Goal: Task Accomplishment & Management: Use online tool/utility

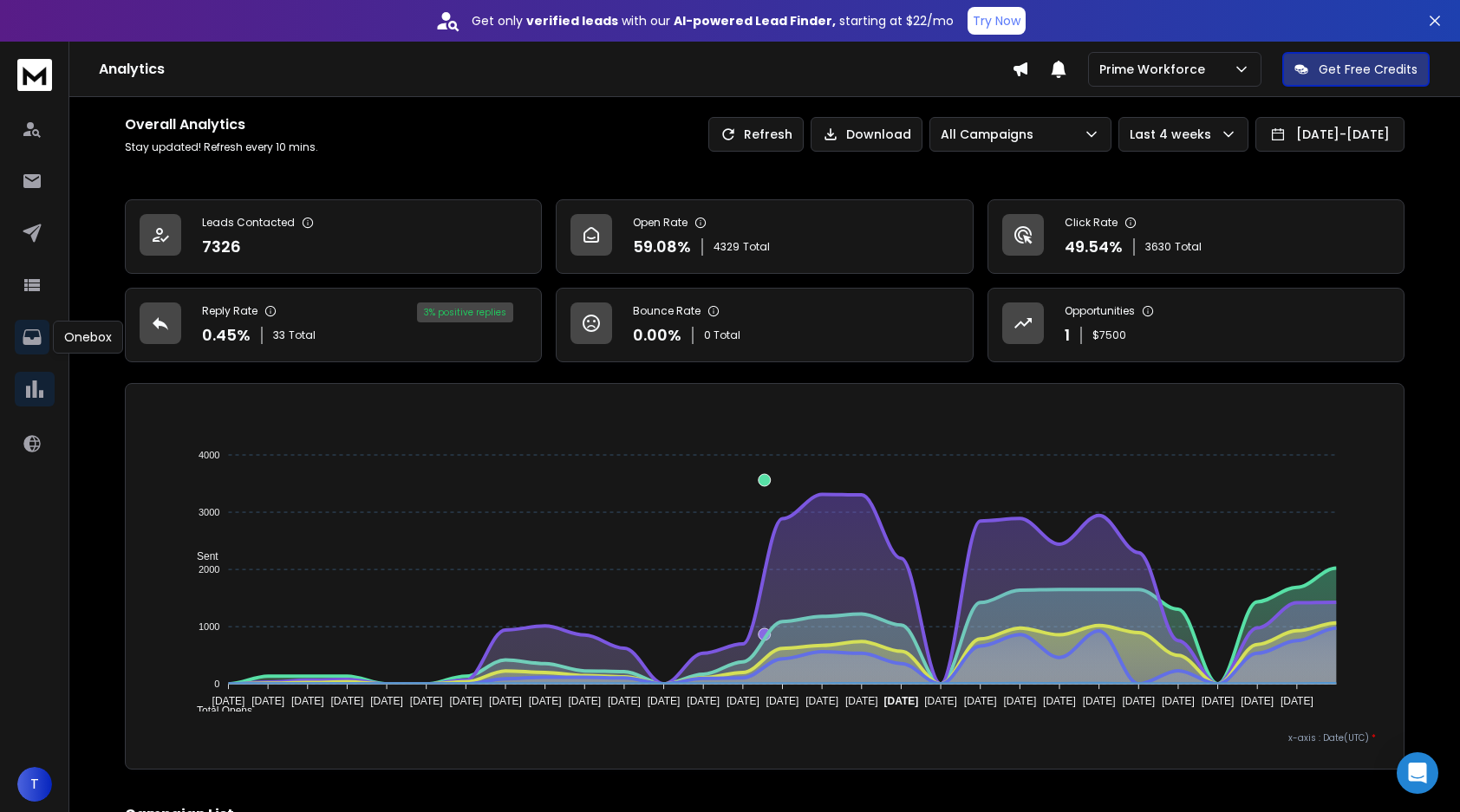
click at [37, 344] on icon at bounding box center [31, 337] width 18 height 15
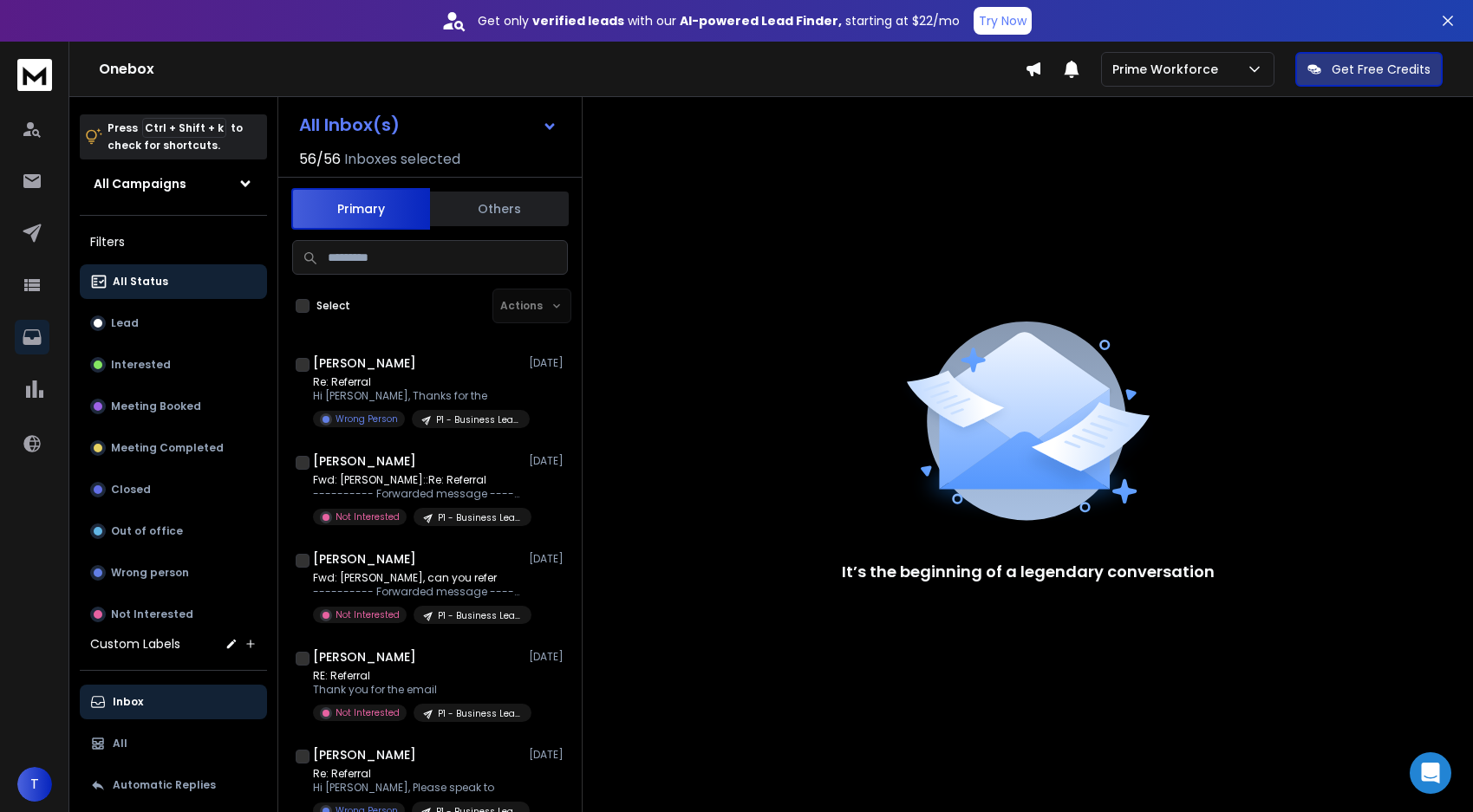
click at [485, 208] on button "Others" at bounding box center [500, 209] width 139 height 38
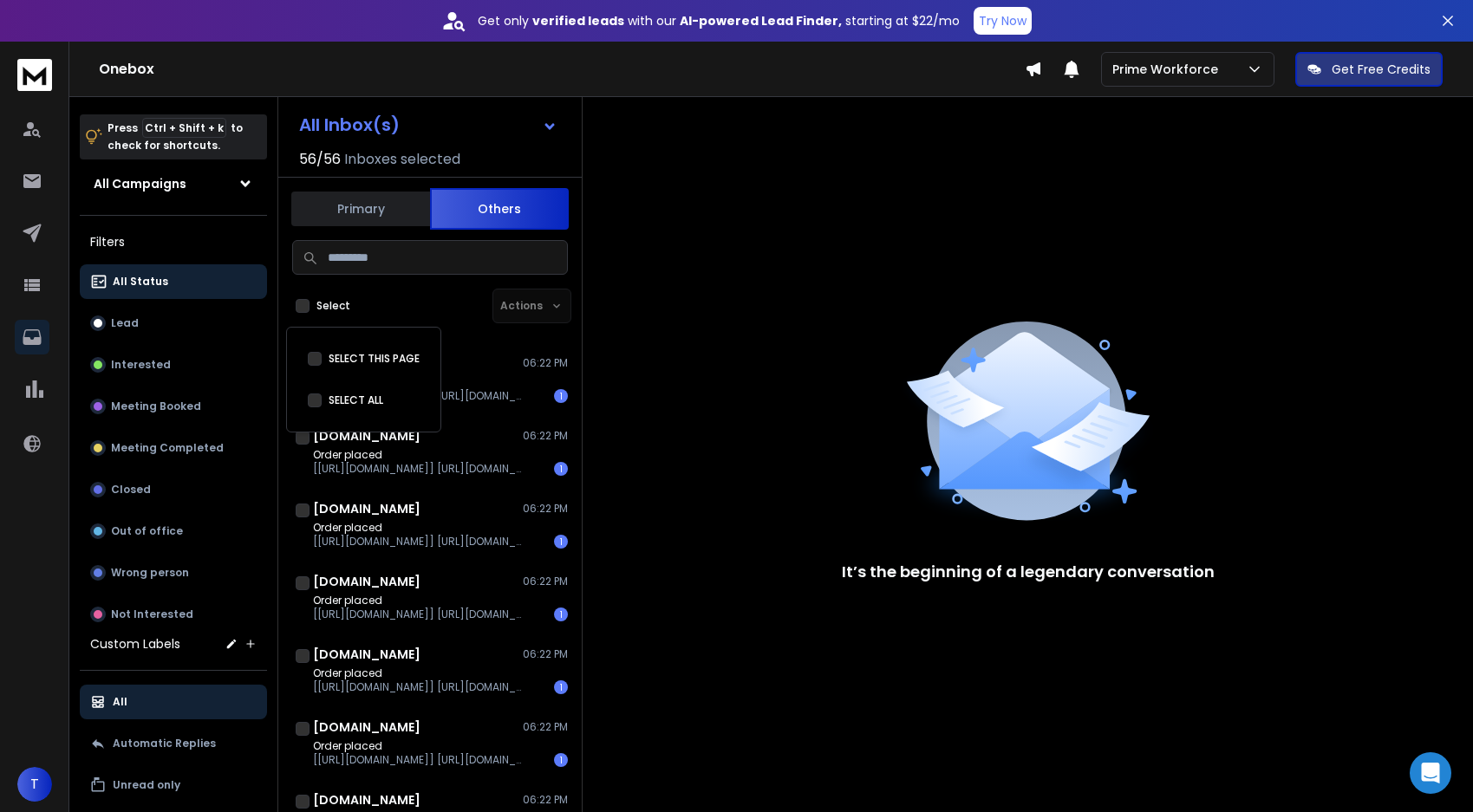
click at [304, 304] on button "SELECT THIS PAGE" at bounding box center [302, 306] width 14 height 14
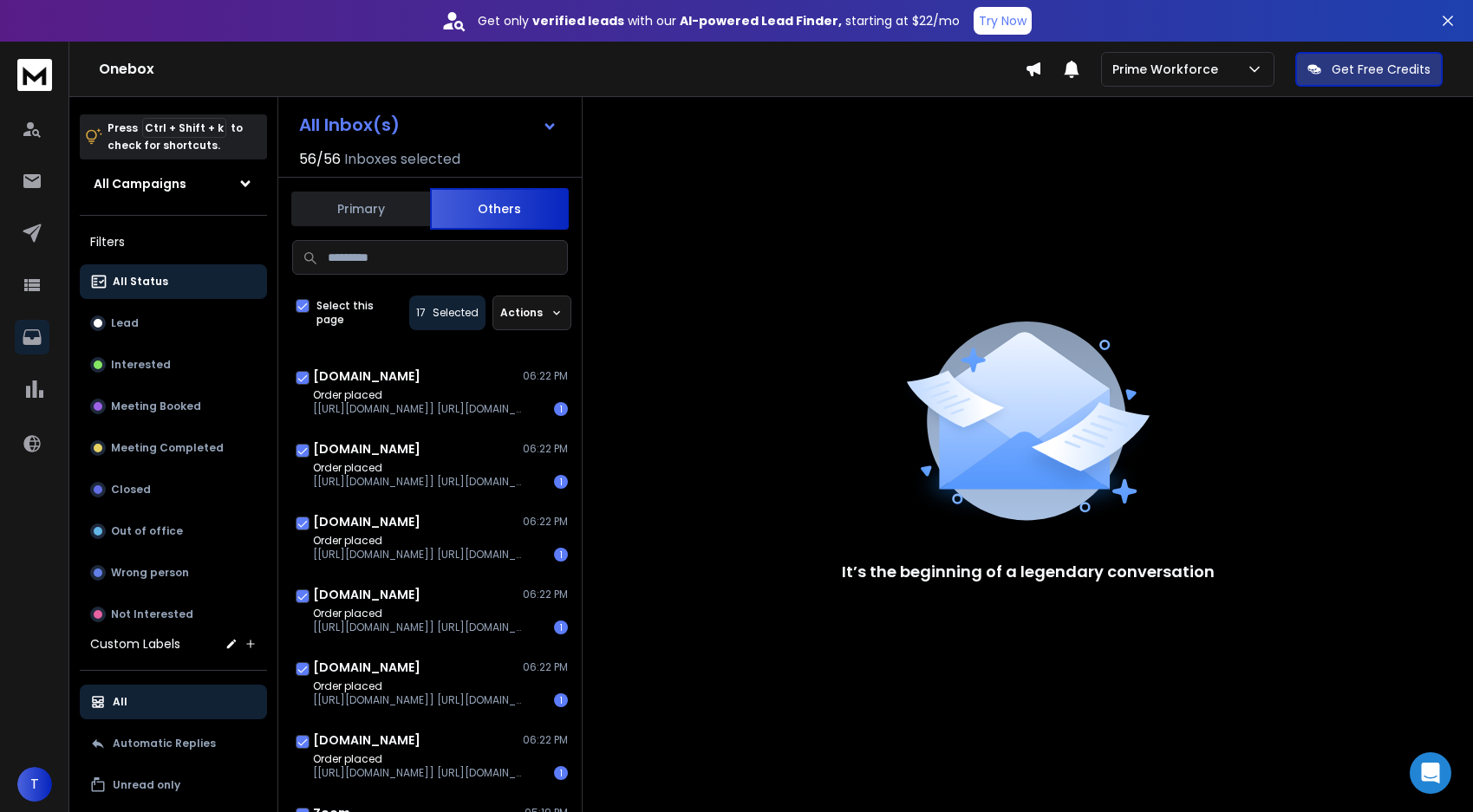
scroll to position [886, 0]
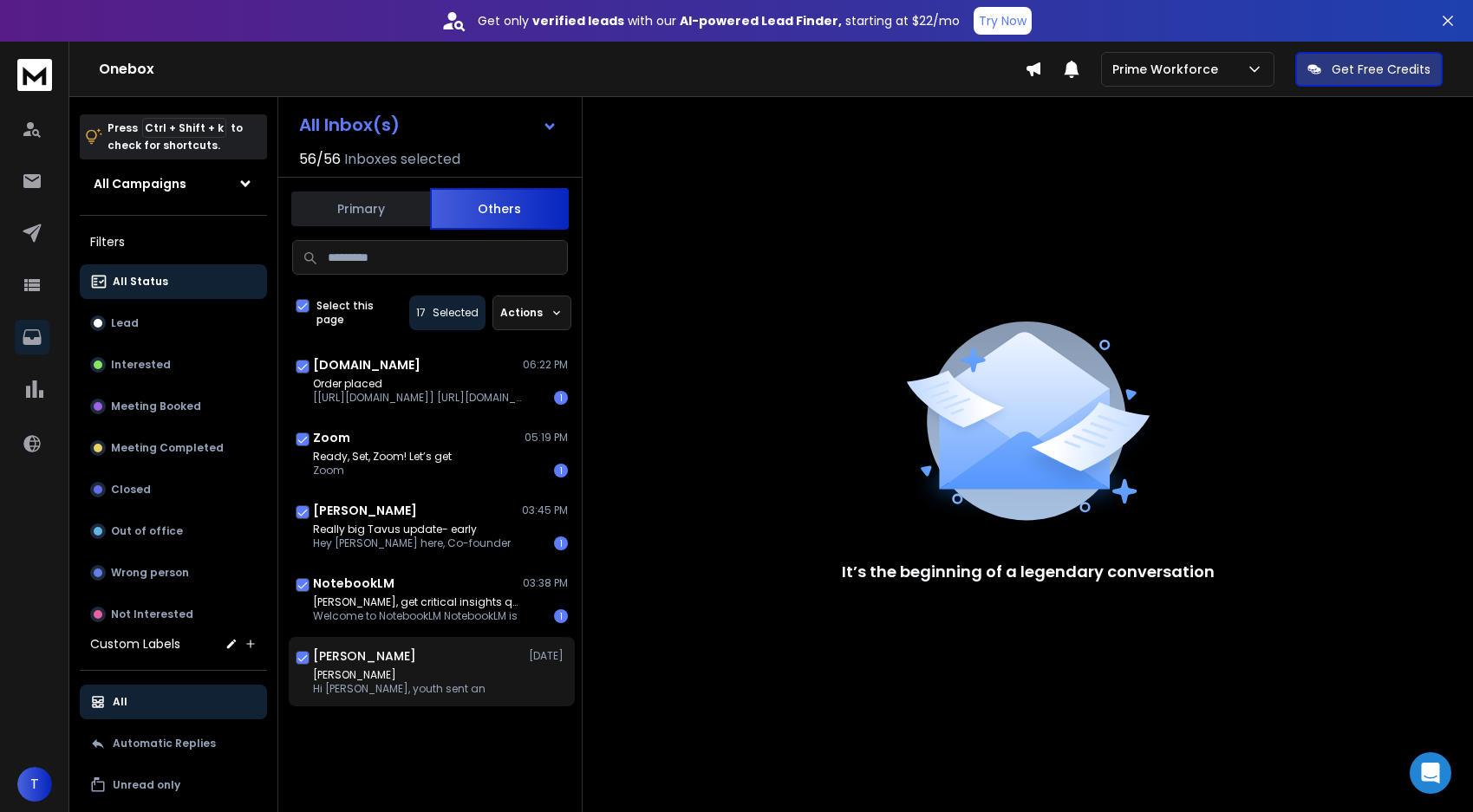
click at [302, 656] on button "button" at bounding box center [302, 657] width 14 height 14
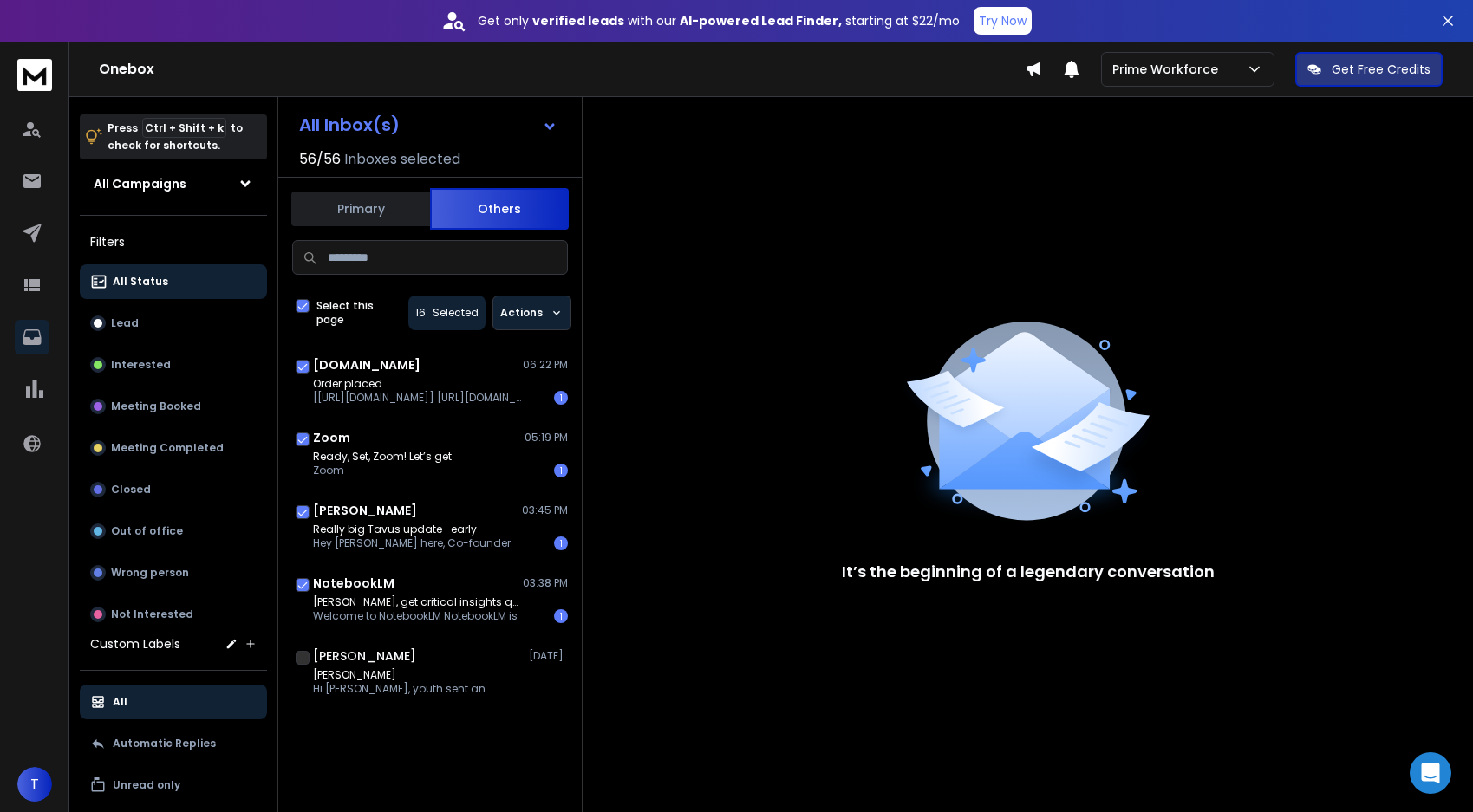
click at [533, 316] on p "Actions" at bounding box center [521, 312] width 43 height 14
click at [516, 346] on div "Delete email" at bounding box center [504, 351] width 100 height 17
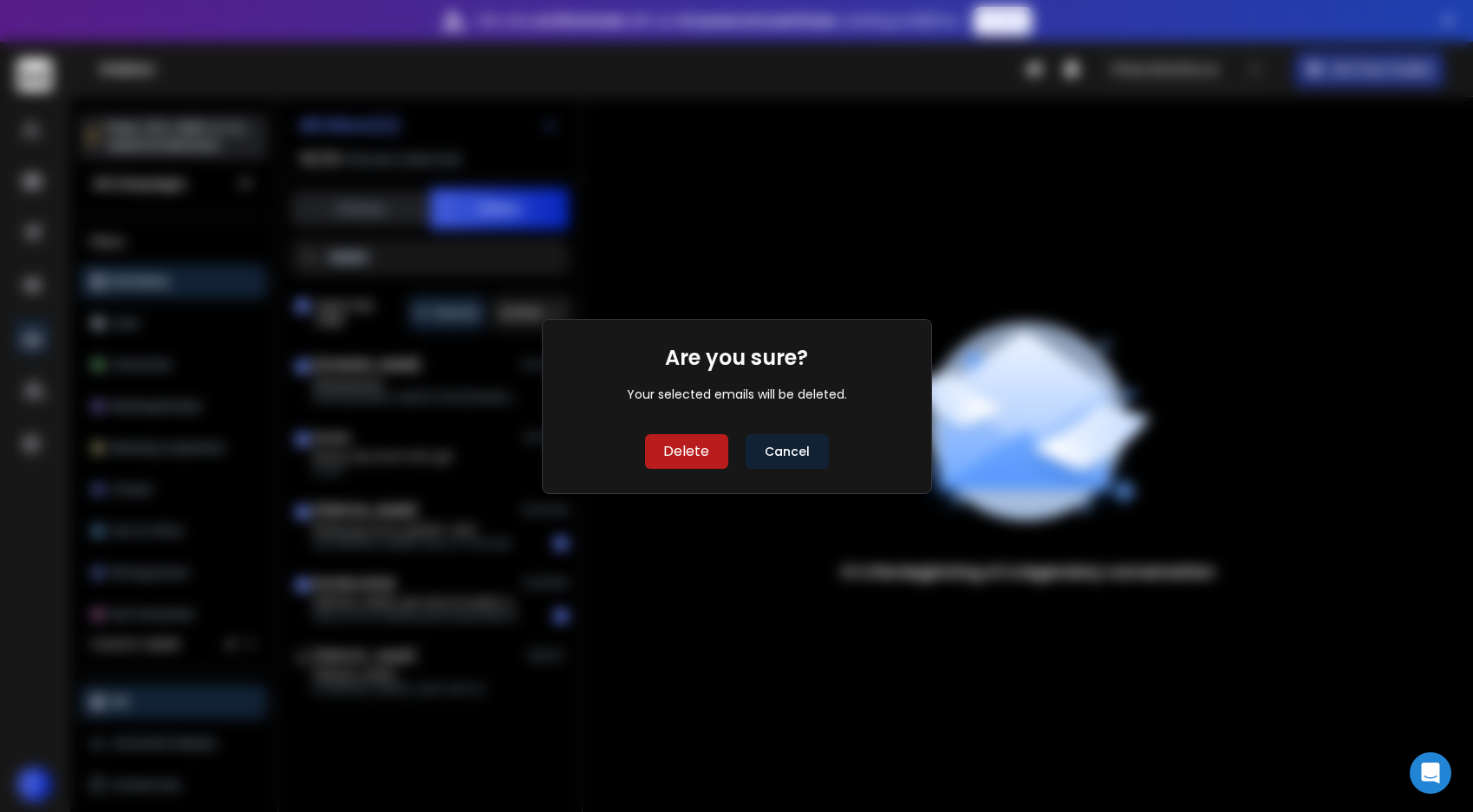
click at [682, 444] on button "Delete" at bounding box center [687, 451] width 84 height 35
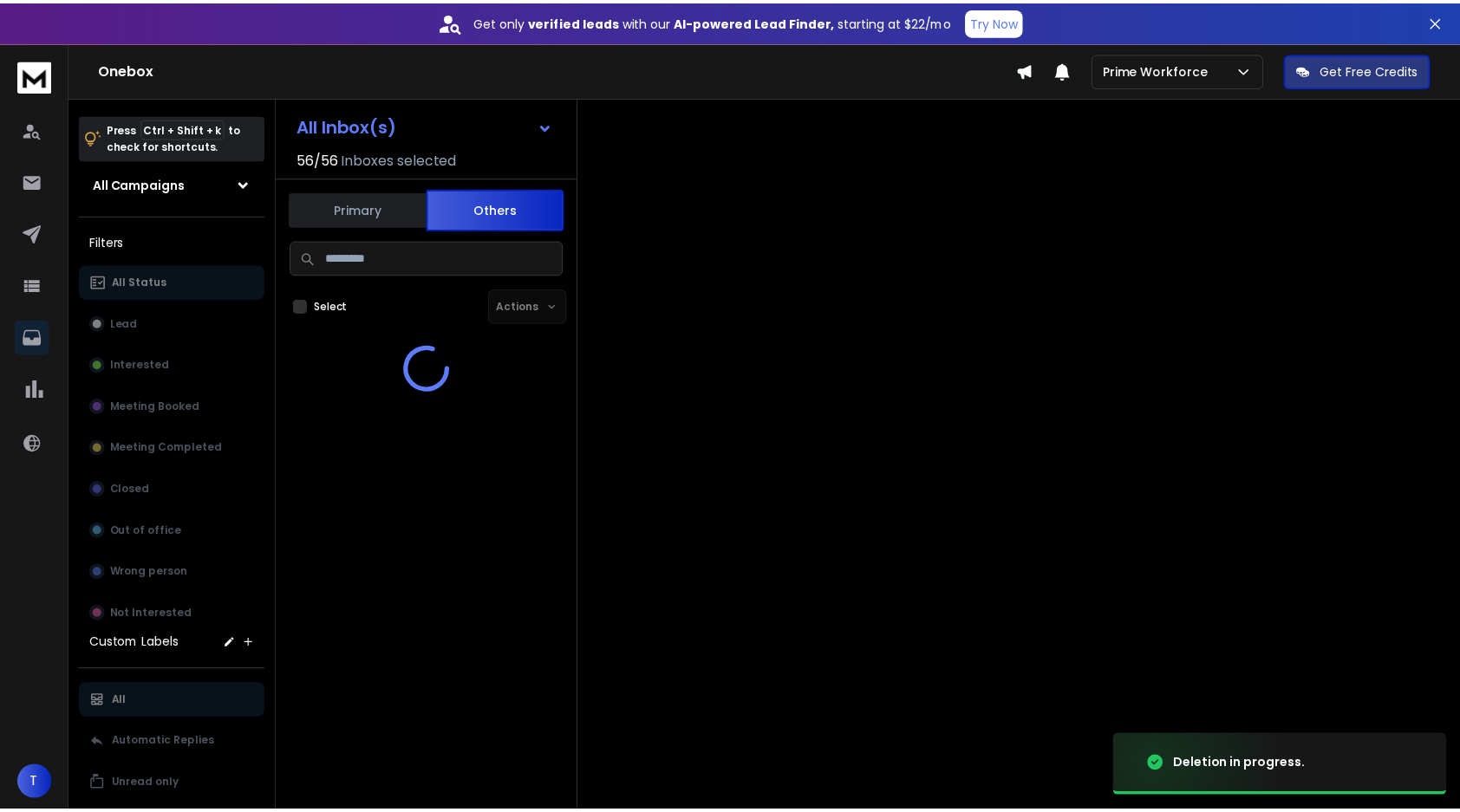
scroll to position [0, 0]
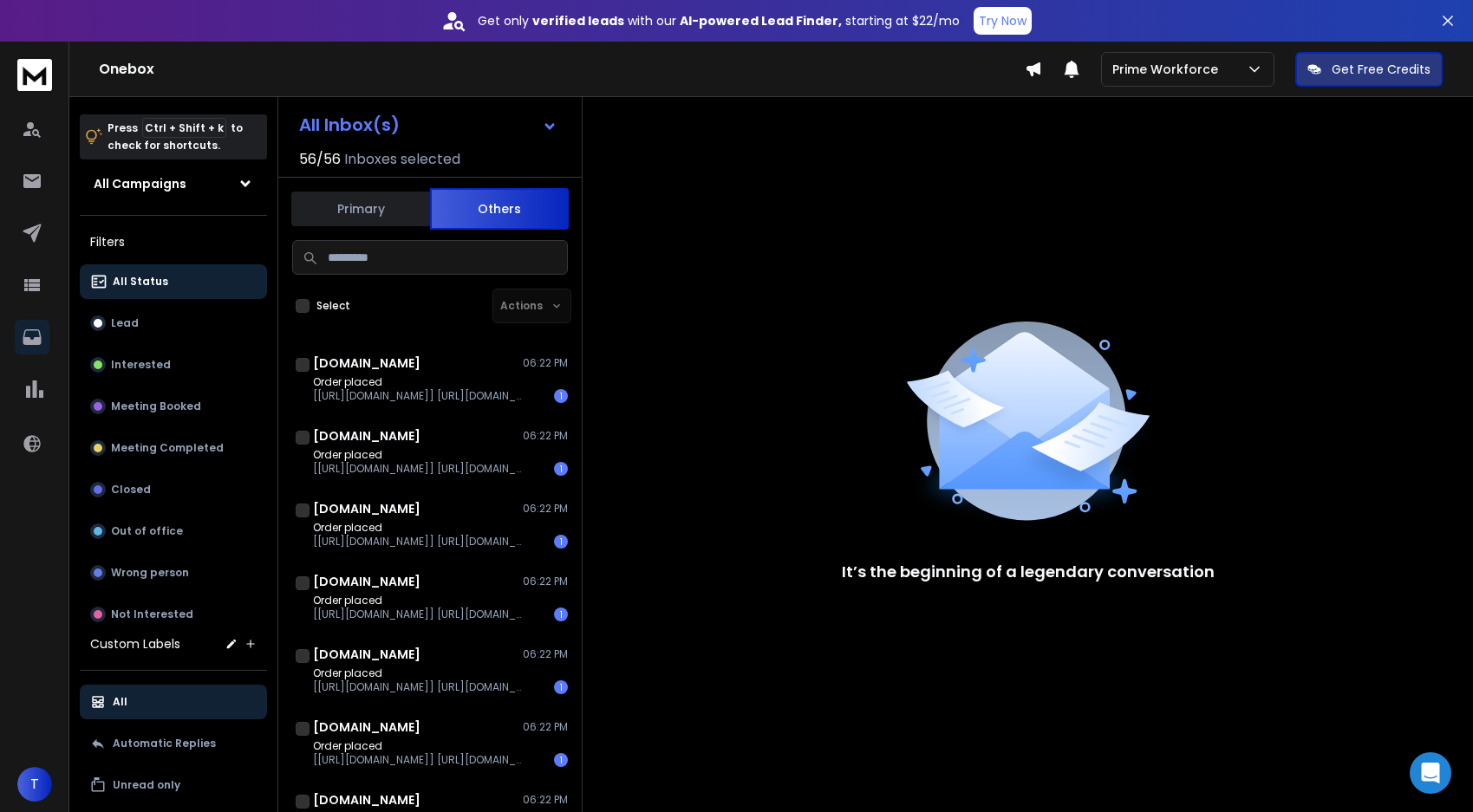
click at [387, 213] on button "Primary" at bounding box center [361, 209] width 139 height 38
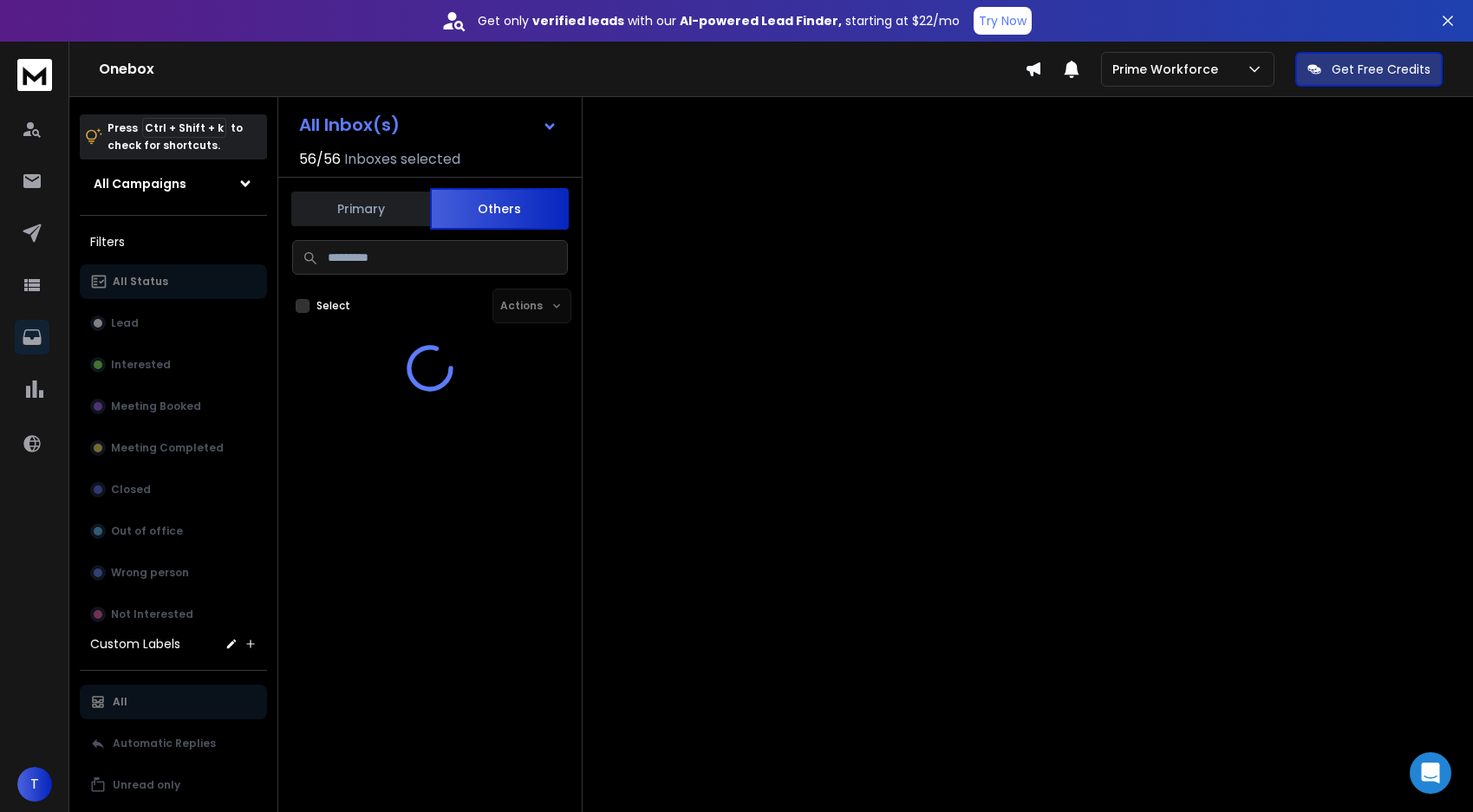
click at [480, 214] on button "Others" at bounding box center [500, 209] width 139 height 42
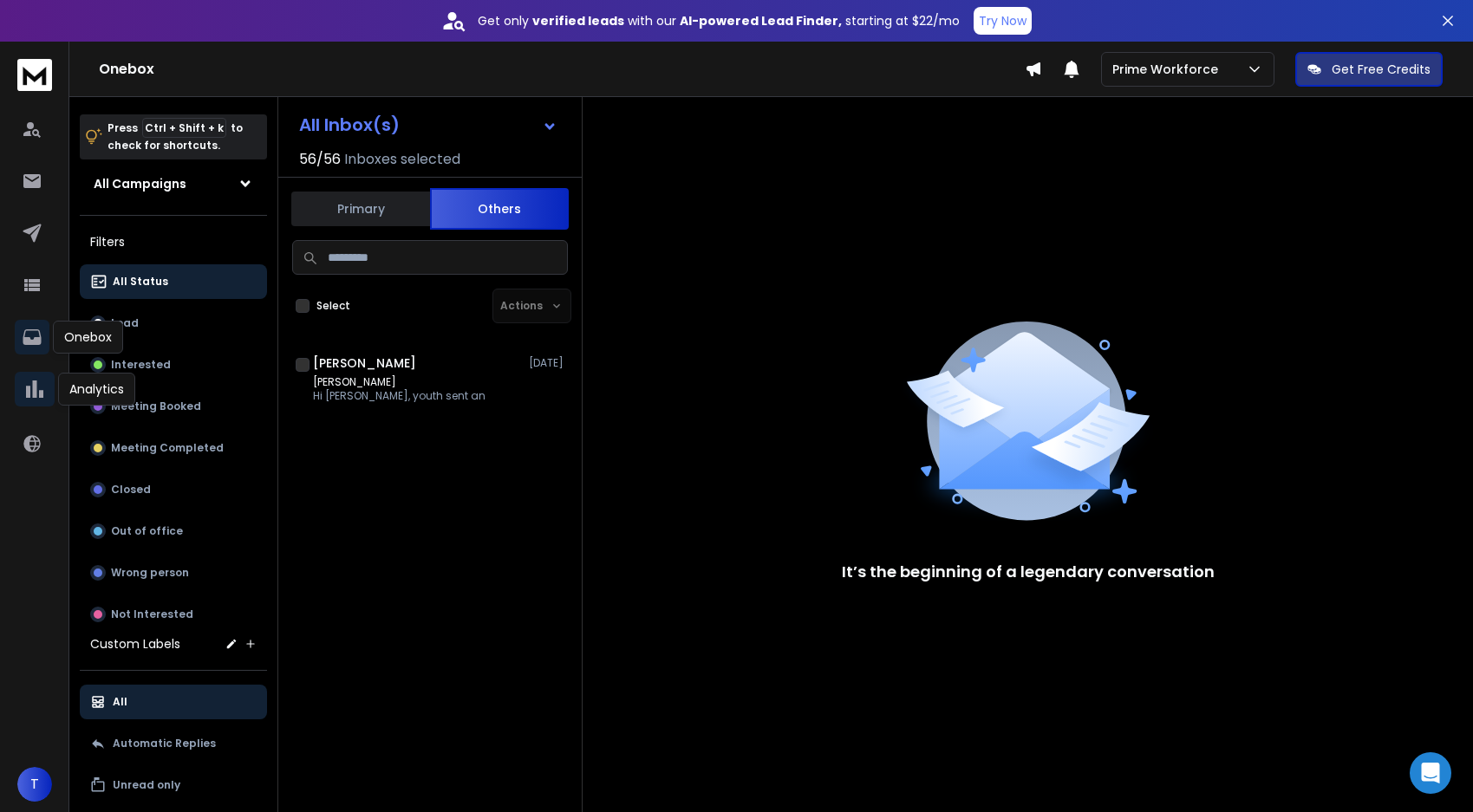
click at [43, 389] on icon at bounding box center [34, 388] width 26 height 26
